Goal: Task Accomplishment & Management: Manage account settings

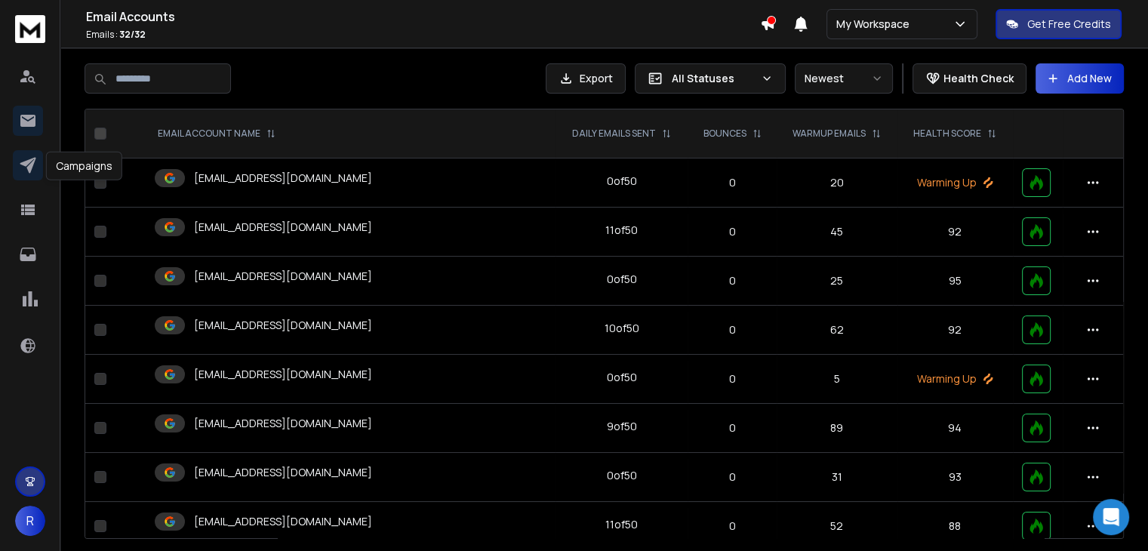
click at [29, 161] on icon at bounding box center [28, 165] width 16 height 16
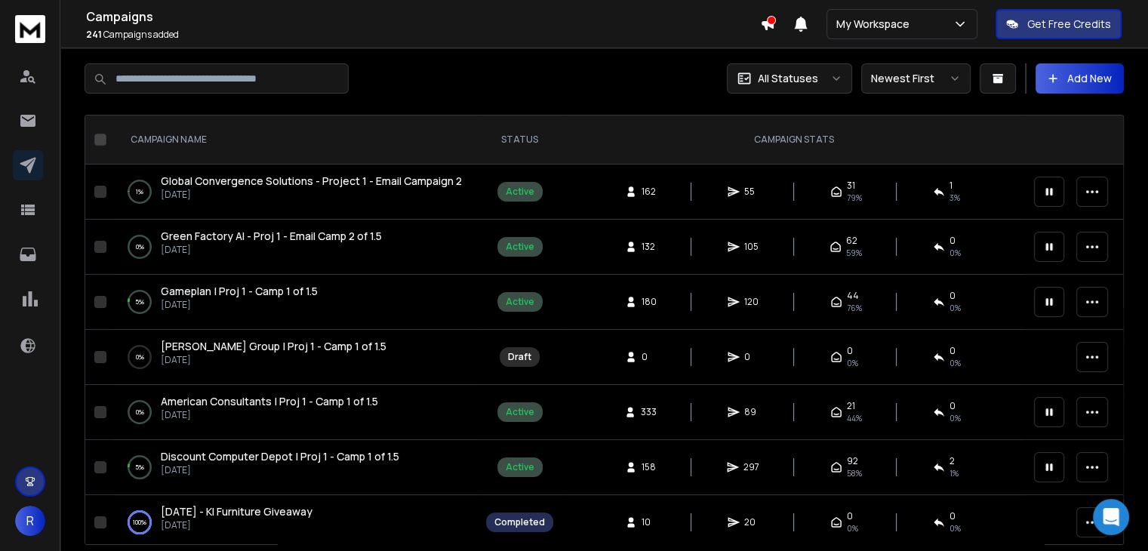
click at [275, 239] on span "Green Factory AI - Proj 1 - Email Camp 2 of 1.5" at bounding box center [271, 236] width 221 height 14
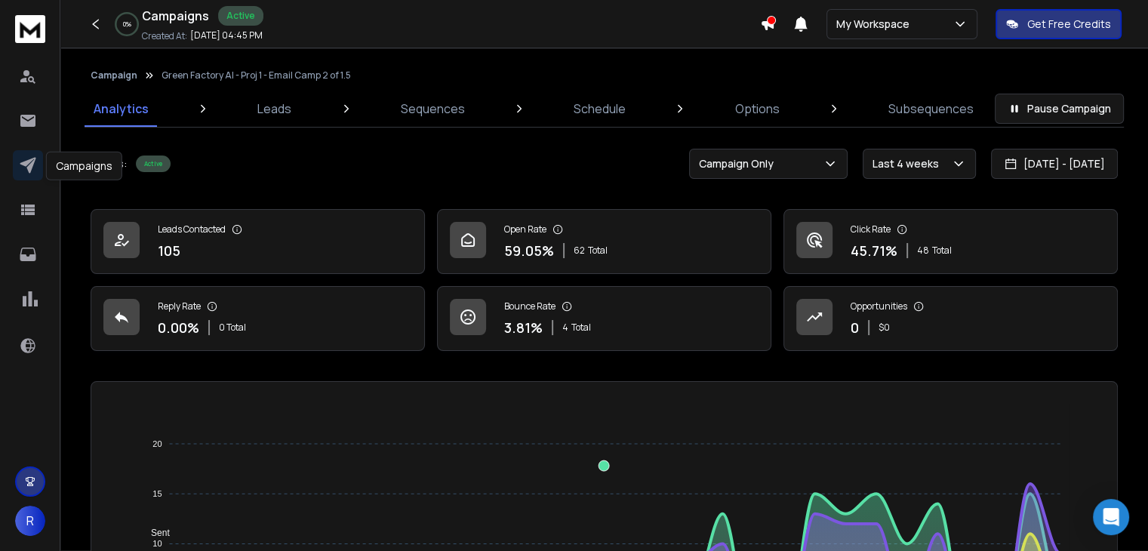
click at [21, 163] on icon at bounding box center [28, 165] width 16 height 16
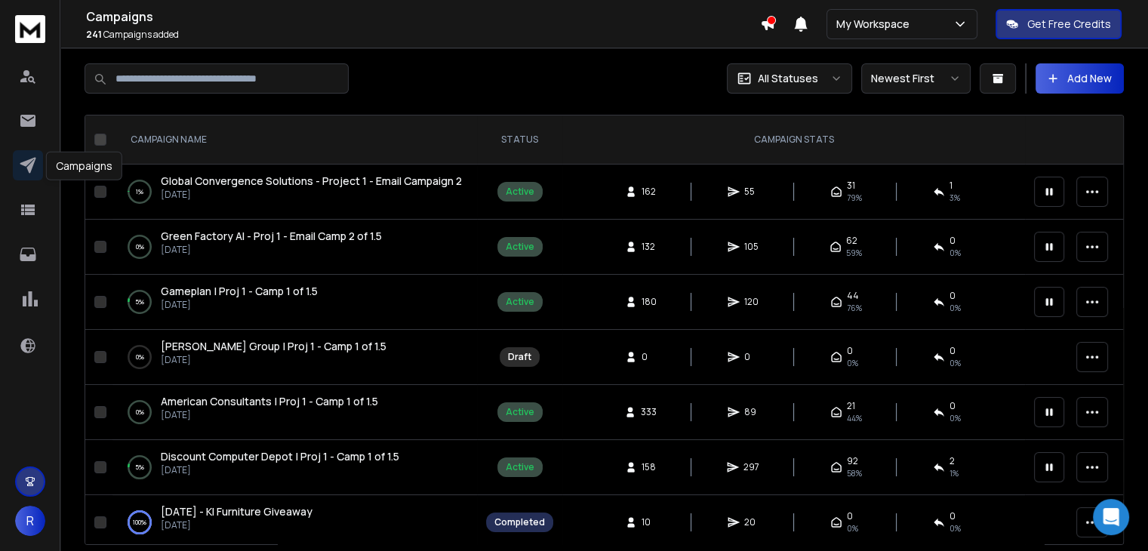
click at [248, 79] on input at bounding box center [217, 78] width 264 height 30
type input "*****"
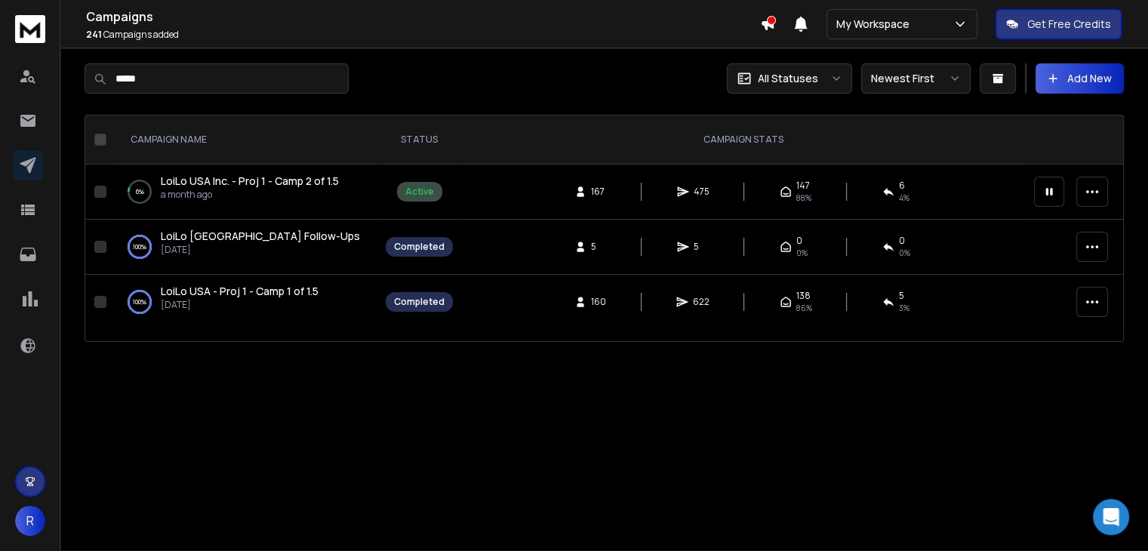
click at [245, 224] on td "100 % LoiLo [GEOGRAPHIC_DATA] Follow-Ups [DATE]" at bounding box center [244, 247] width 264 height 55
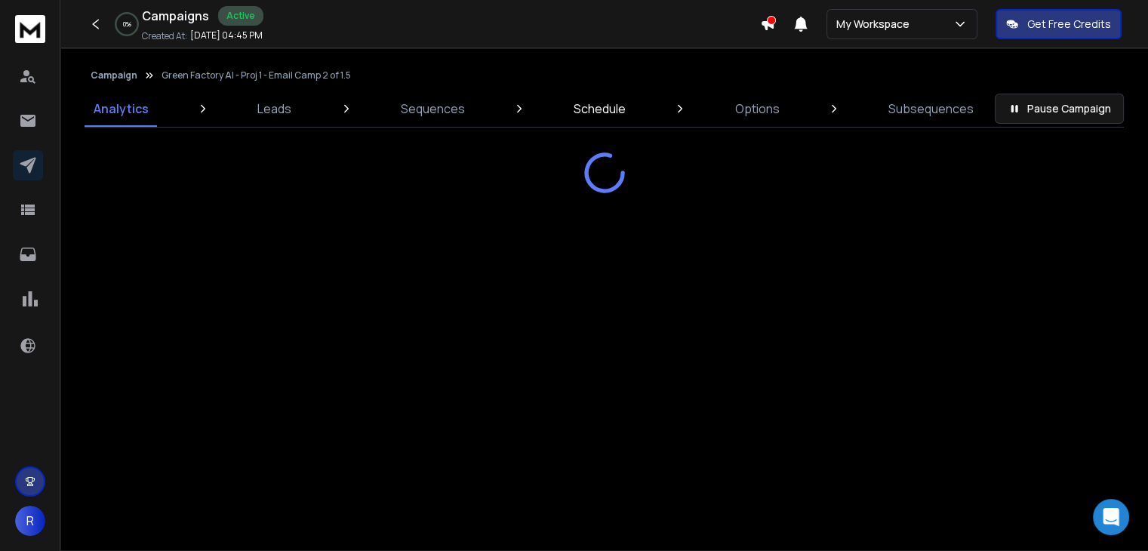
click at [614, 97] on link "Schedule" at bounding box center [600, 109] width 70 height 36
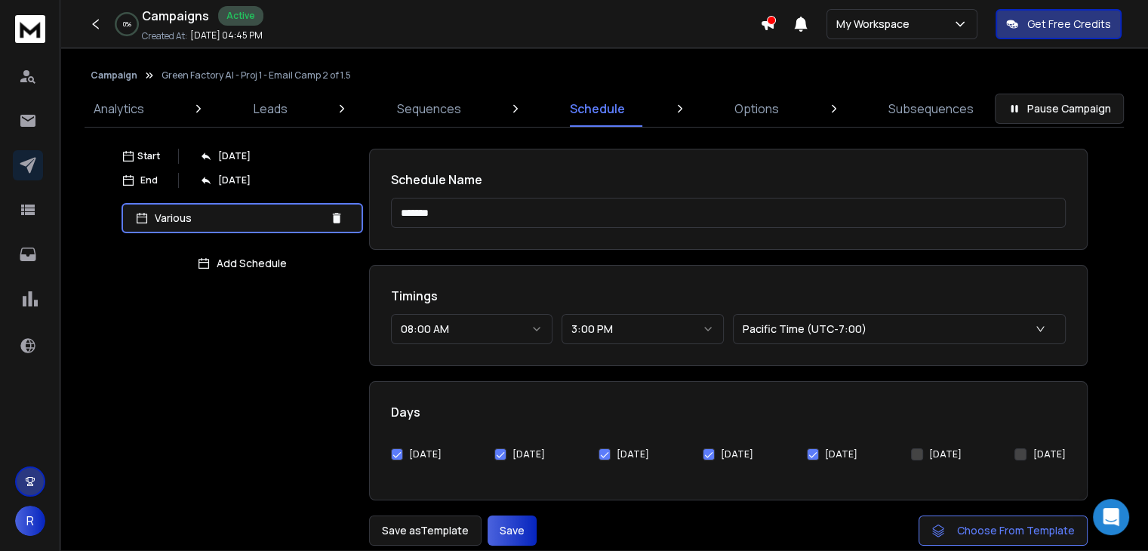
click at [497, 454] on button "[DATE]" at bounding box center [500, 454] width 12 height 12
click at [513, 523] on button "Save" at bounding box center [512, 531] width 49 height 30
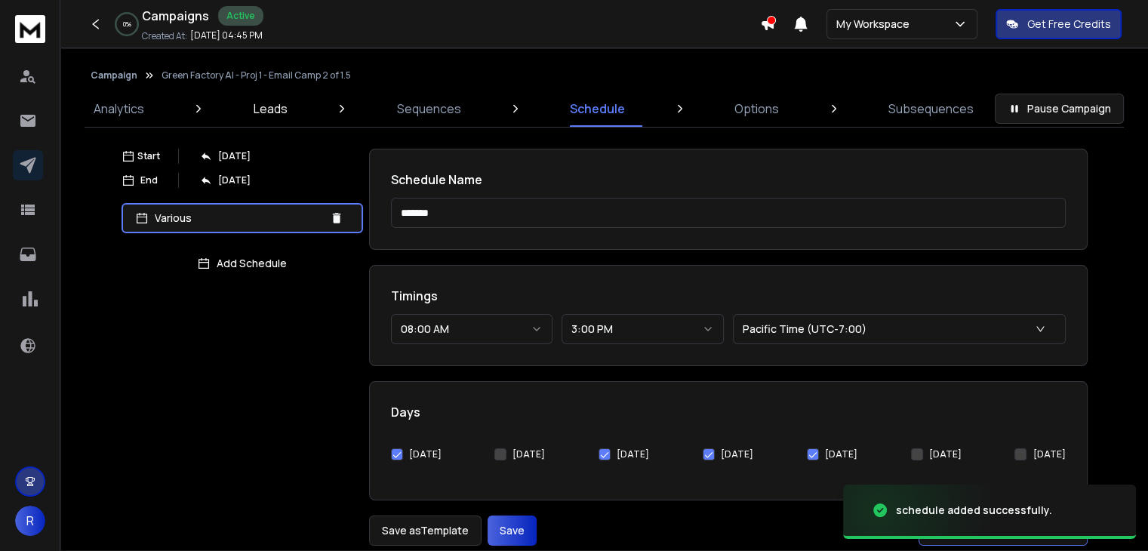
click at [289, 106] on link "Leads" at bounding box center [271, 109] width 52 height 36
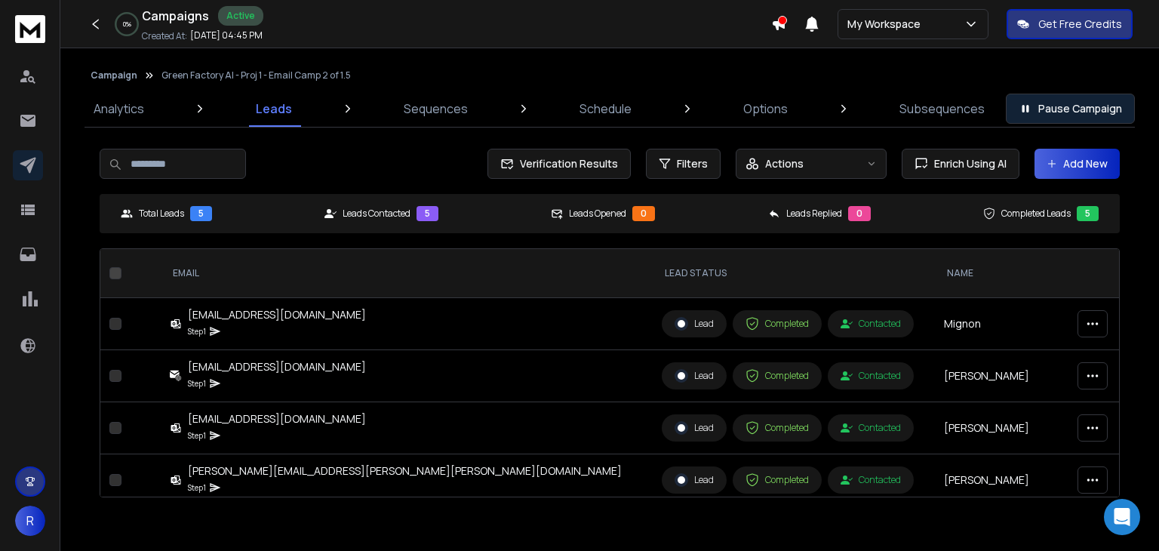
click at [1049, 116] on button "Pause Campaign" at bounding box center [1070, 109] width 129 height 30
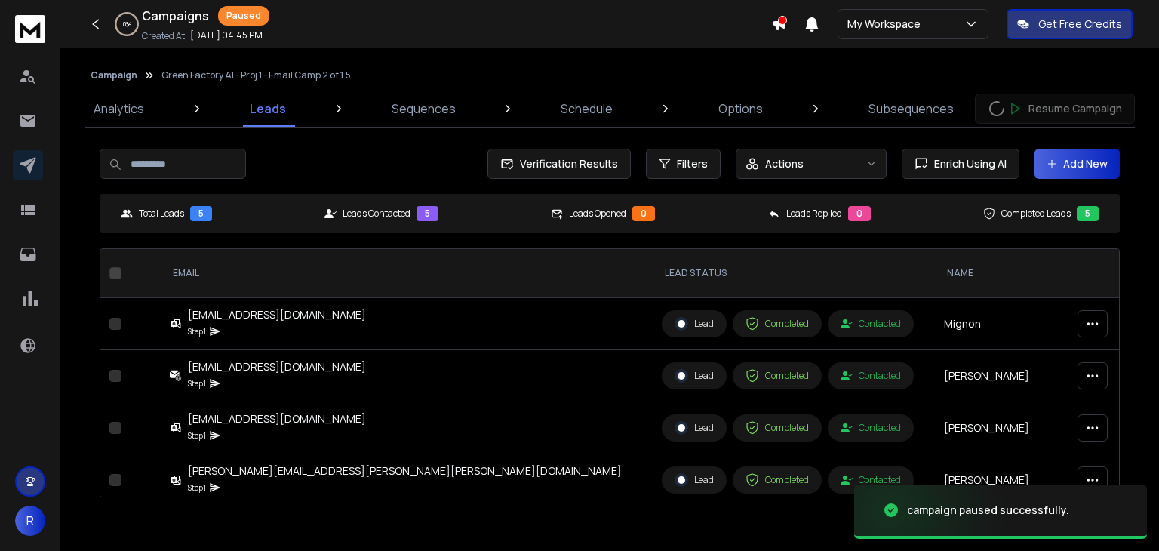
click at [1067, 159] on button "Add New" at bounding box center [1077, 164] width 85 height 30
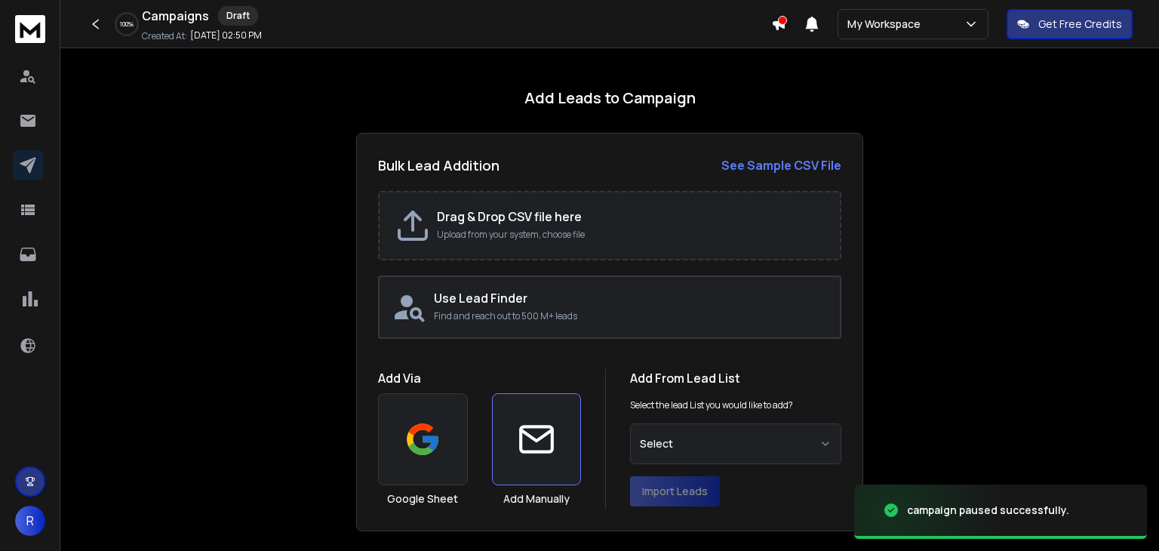
click at [562, 434] on div at bounding box center [537, 439] width 90 height 92
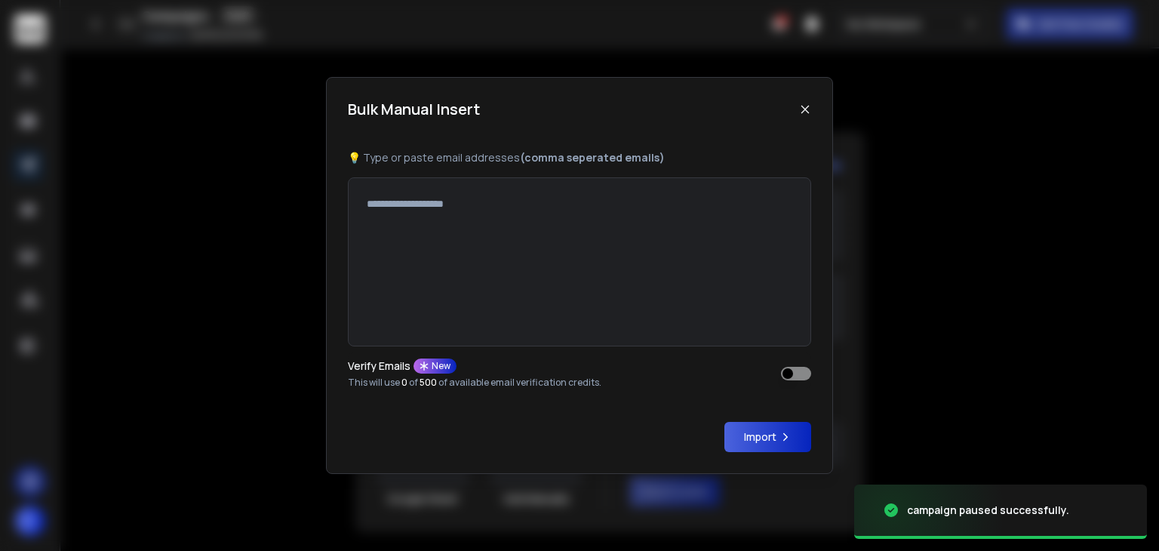
click at [584, 318] on textarea at bounding box center [579, 261] width 463 height 169
paste textarea "**********"
type textarea "**********"
click at [770, 434] on button "Import" at bounding box center [768, 437] width 87 height 30
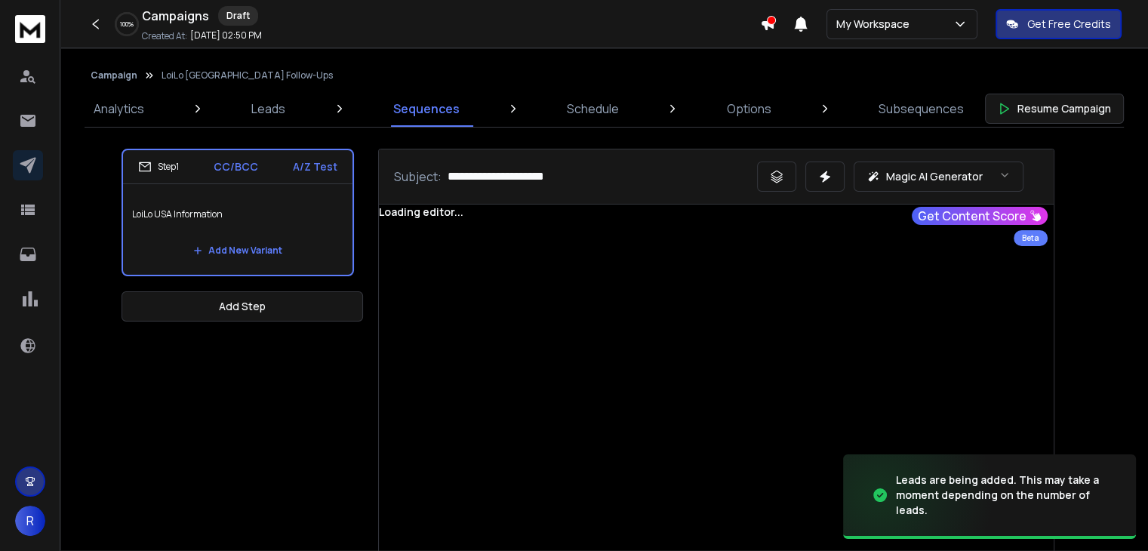
click at [302, 112] on div "Analytics Leads Sequences Schedule Options Subsequences" at bounding box center [529, 109] width 888 height 36
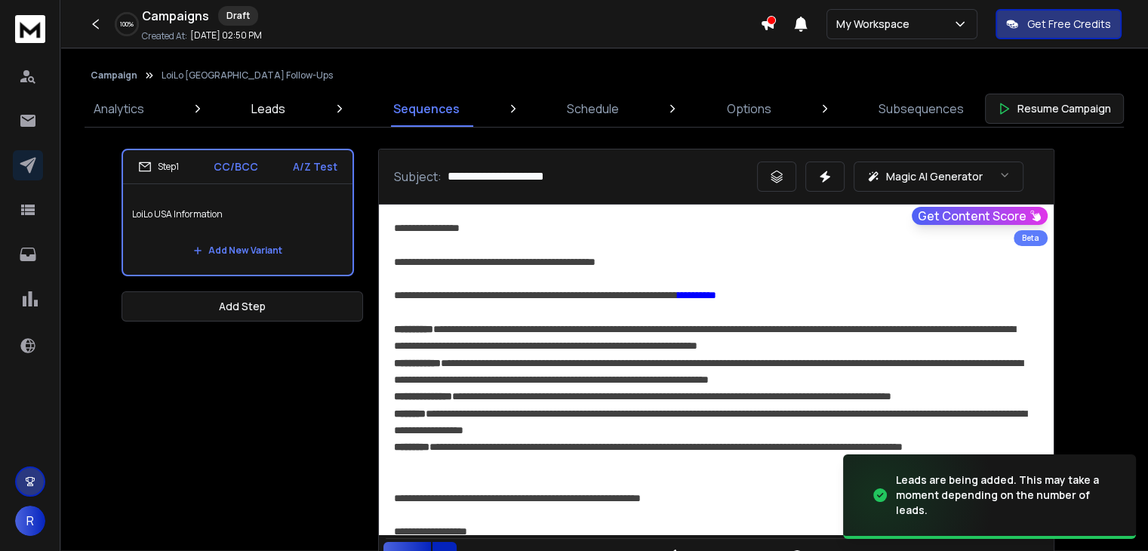
click at [291, 109] on link "Leads" at bounding box center [268, 109] width 52 height 36
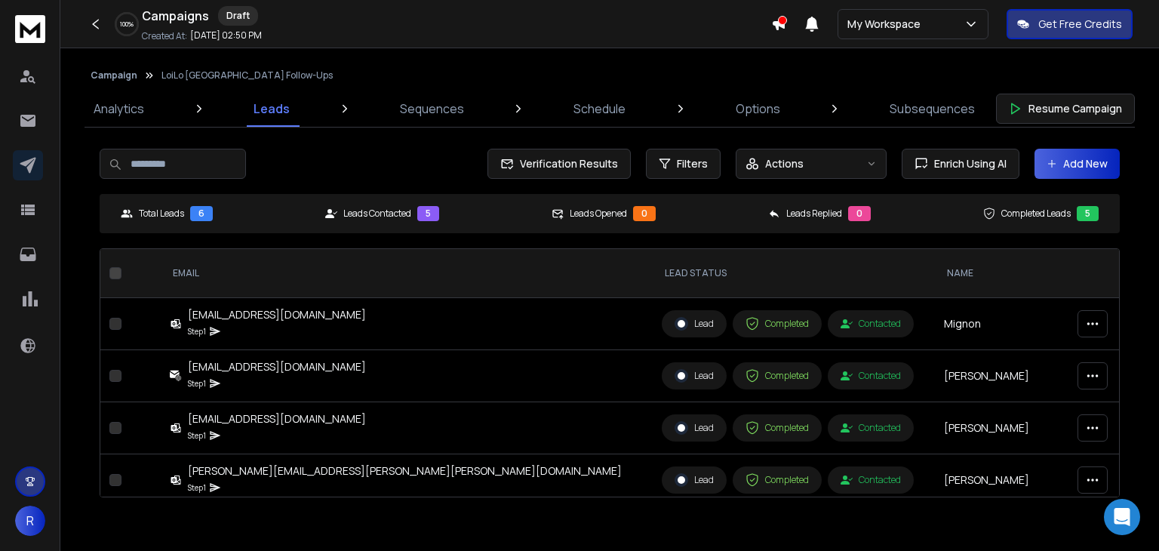
click at [171, 173] on input at bounding box center [173, 164] width 146 height 30
paste input "**********"
type input "**********"
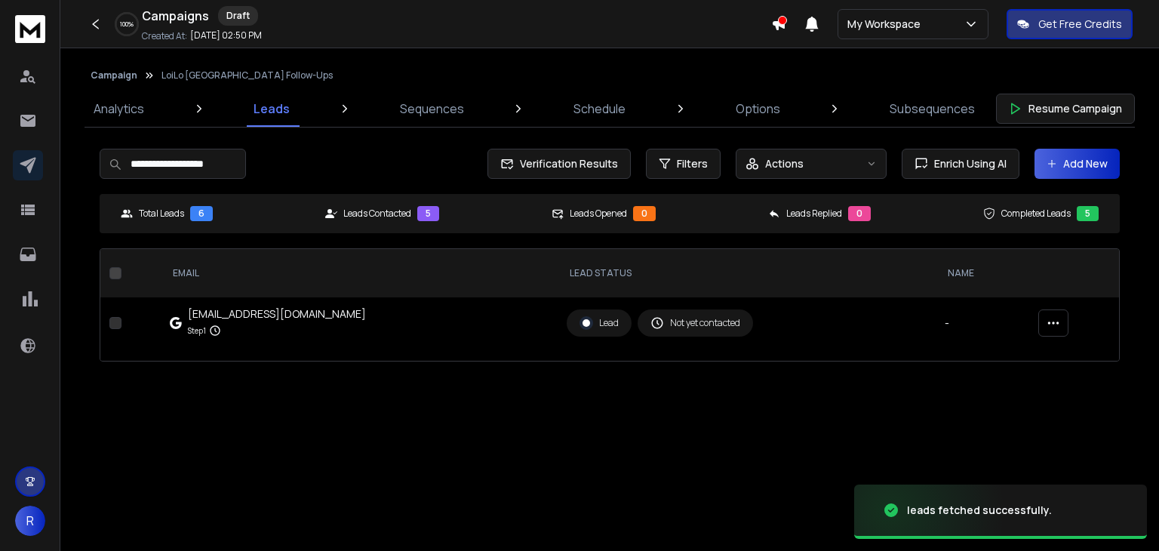
click at [246, 318] on div "[EMAIL_ADDRESS][DOMAIN_NAME]" at bounding box center [277, 313] width 178 height 15
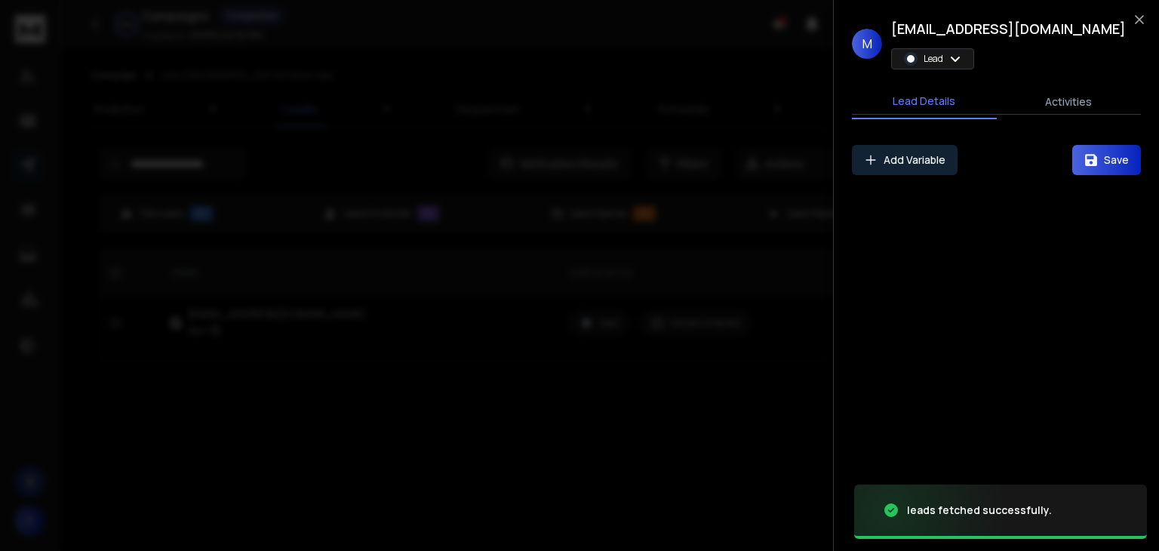
click at [933, 161] on button "Add Variable" at bounding box center [905, 160] width 106 height 30
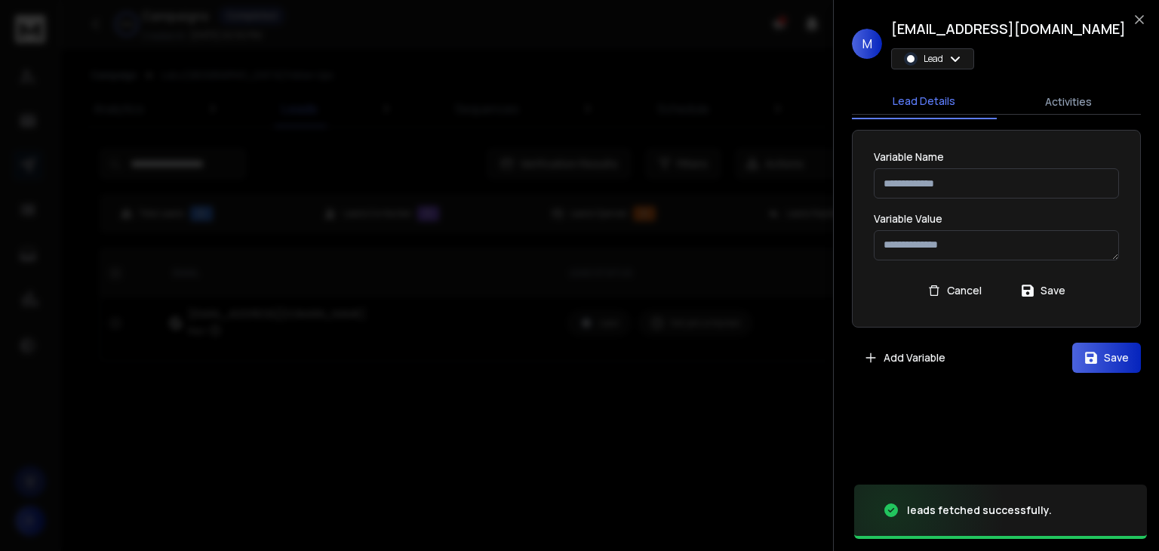
drag, startPoint x: 945, startPoint y: 181, endPoint x: 956, endPoint y: 197, distance: 19.1
click at [945, 181] on input at bounding box center [996, 183] width 245 height 30
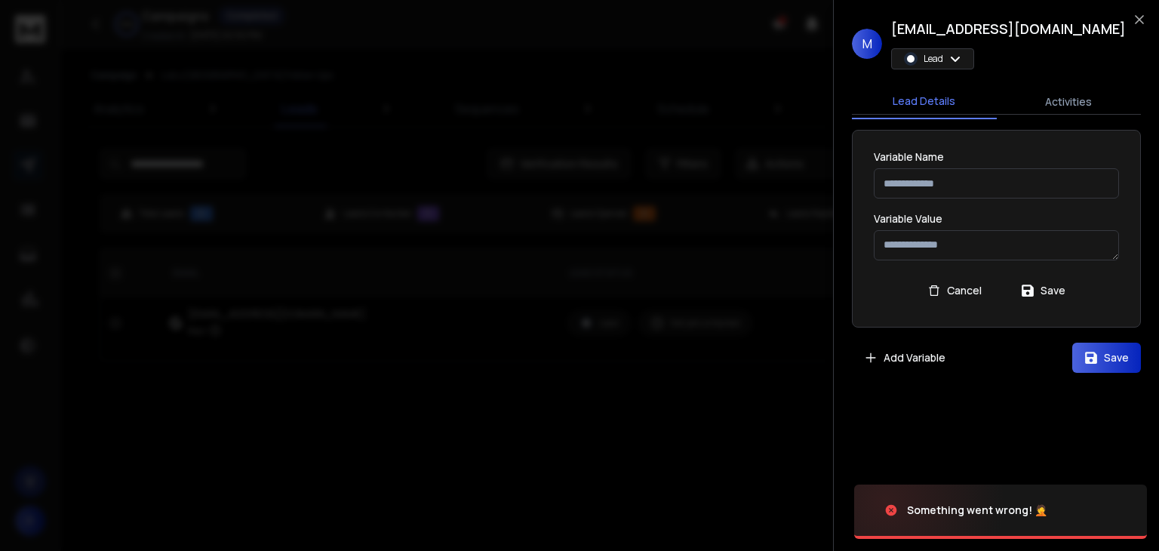
type input "*********"
click at [960, 239] on textarea at bounding box center [996, 245] width 245 height 30
paste textarea "*********"
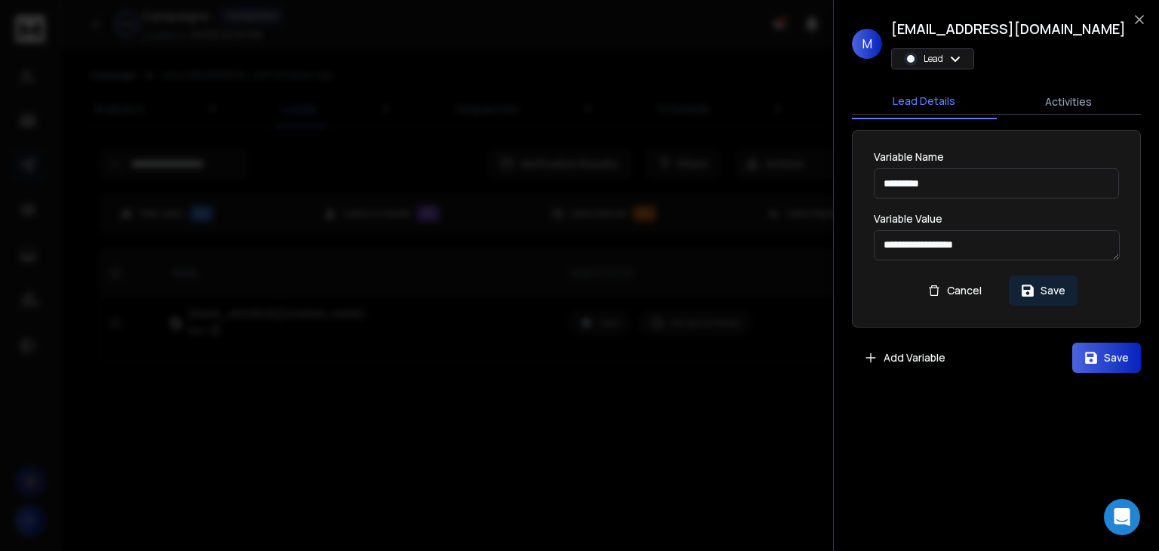
type textarea "**********"
drag, startPoint x: 1034, startPoint y: 288, endPoint x: 1070, endPoint y: 269, distance: 40.5
click at [1035, 288] on icon "button" at bounding box center [1028, 291] width 14 height 14
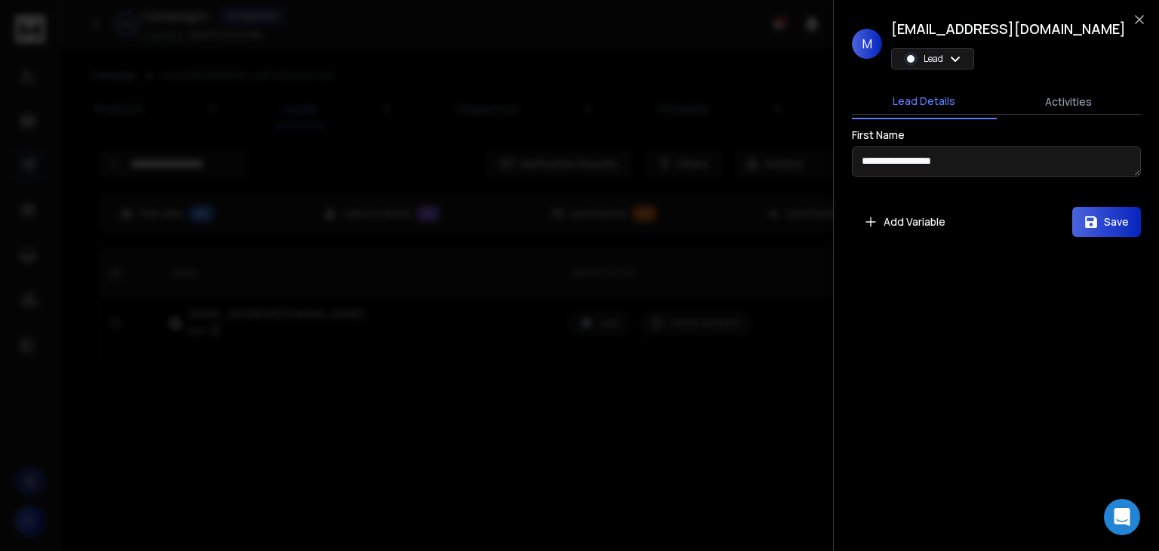
click at [1104, 224] on button "Save" at bounding box center [1107, 222] width 69 height 30
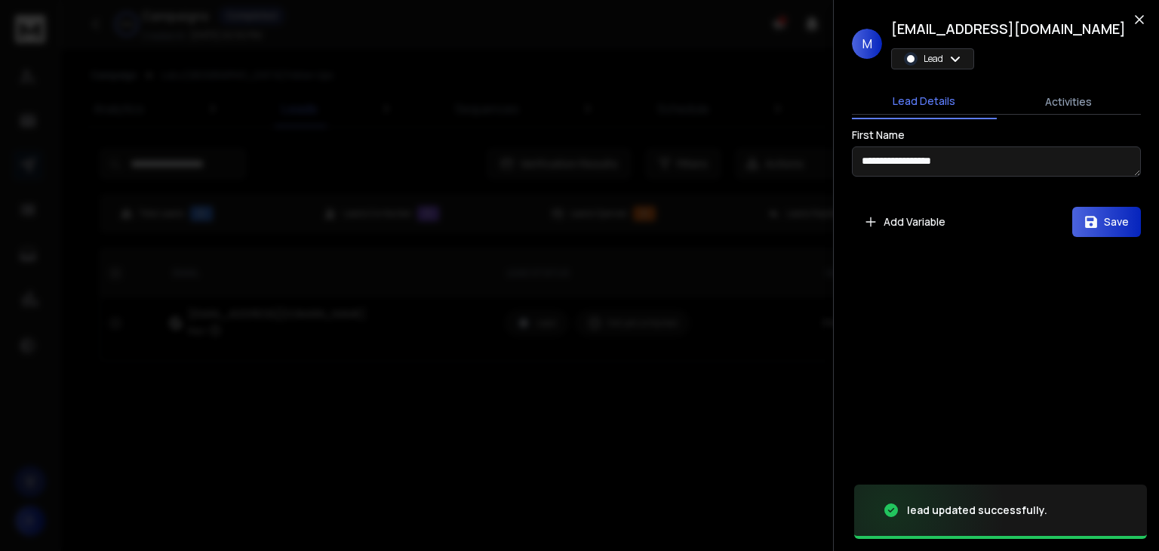
click at [1136, 21] on icon "button" at bounding box center [1139, 19] width 15 height 15
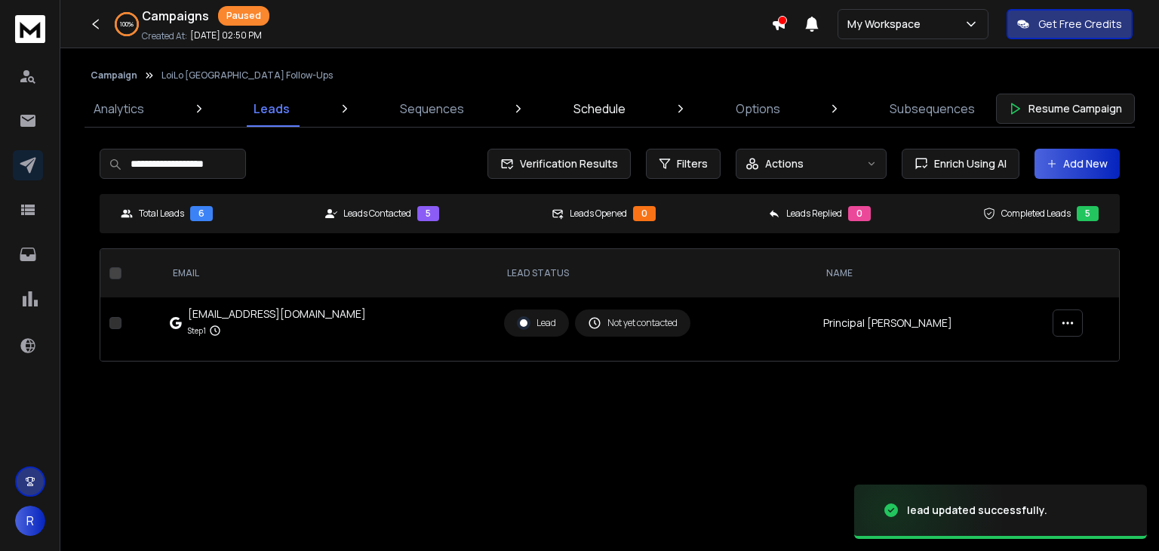
click at [619, 109] on p "Schedule" at bounding box center [600, 109] width 52 height 18
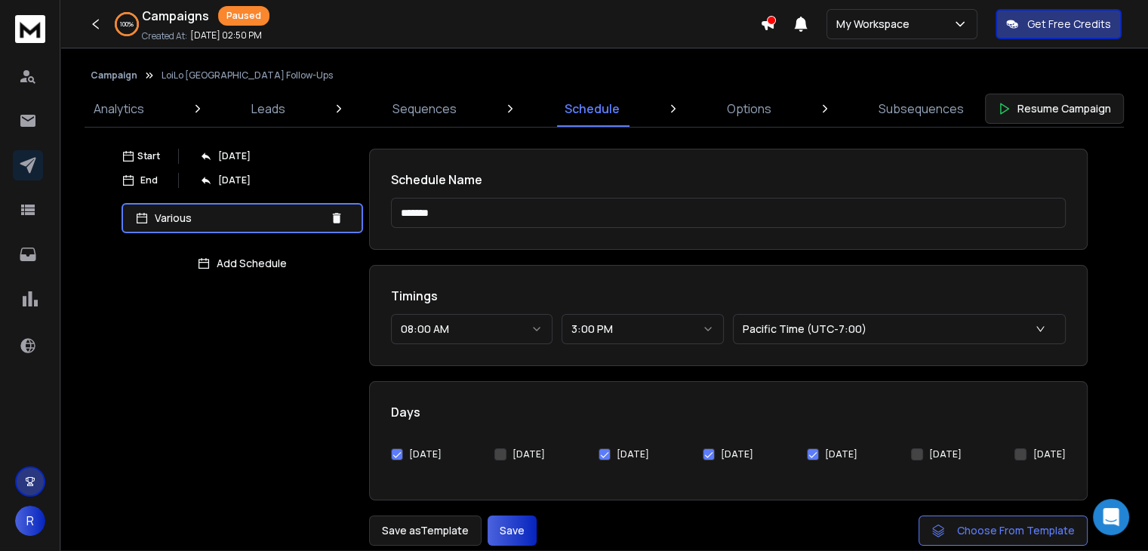
click at [498, 454] on button "[DATE]" at bounding box center [500, 454] width 12 height 12
click at [503, 529] on button "Save" at bounding box center [512, 531] width 49 height 30
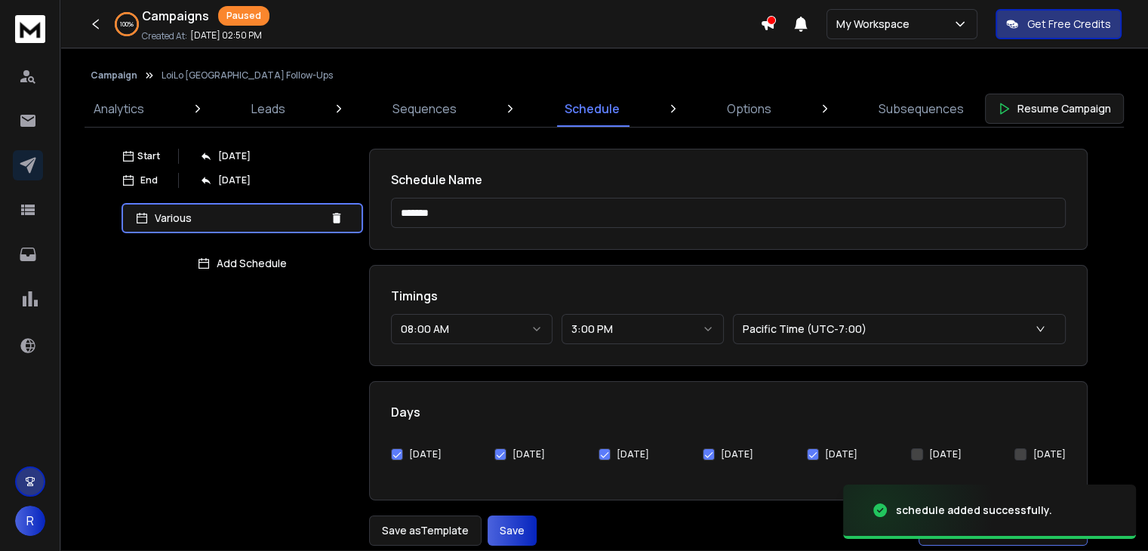
drag, startPoint x: 1077, startPoint y: 100, endPoint x: 1035, endPoint y: 106, distance: 42.7
click at [1072, 100] on button "Resume Campaign" at bounding box center [1054, 109] width 139 height 30
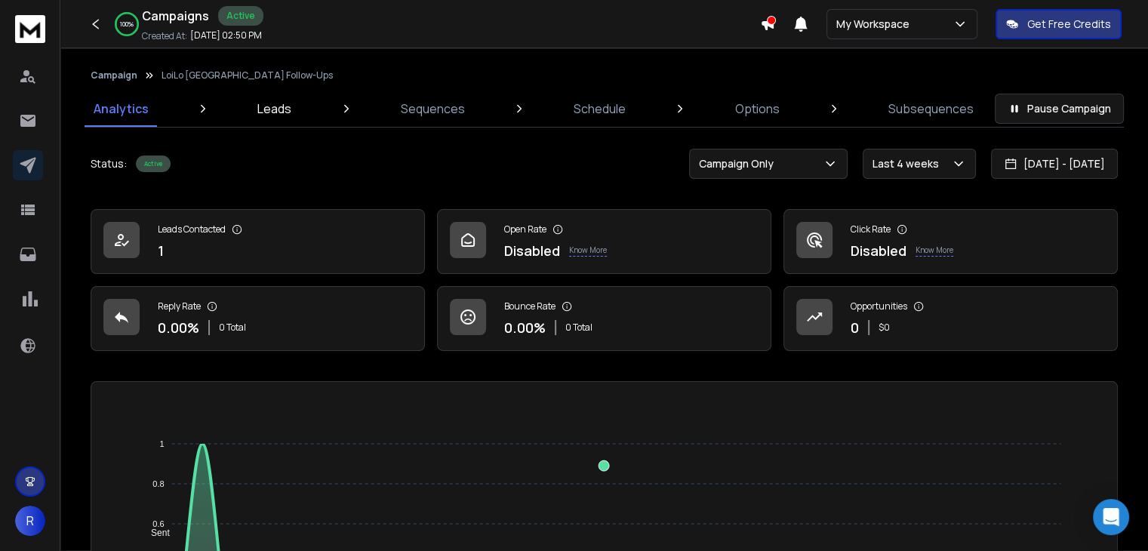
click at [298, 103] on link "Leads" at bounding box center [274, 109] width 52 height 36
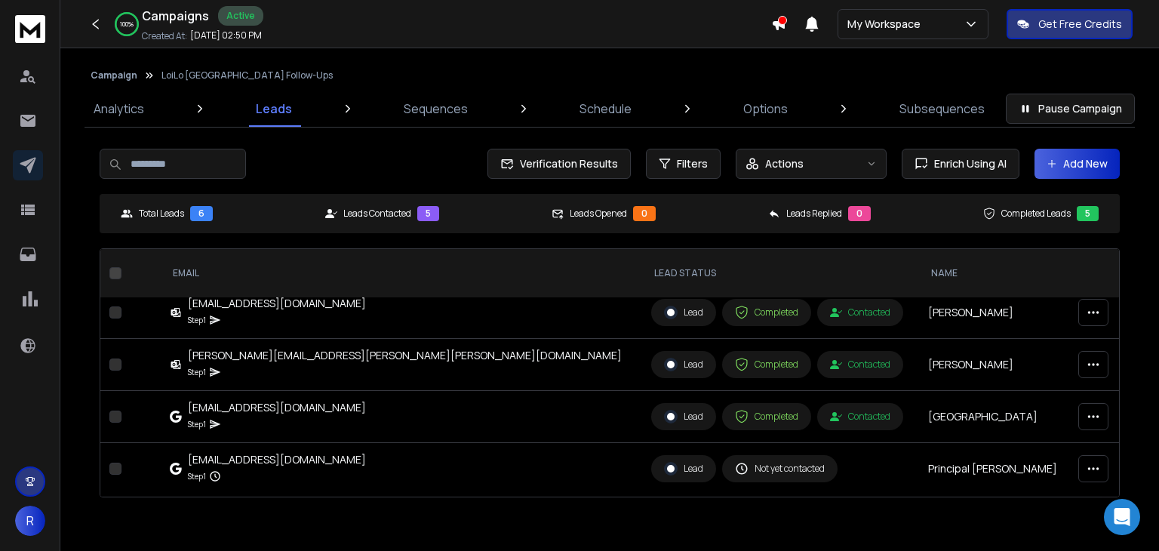
scroll to position [124, 0]
